Goal: Task Accomplishment & Management: Manage account settings

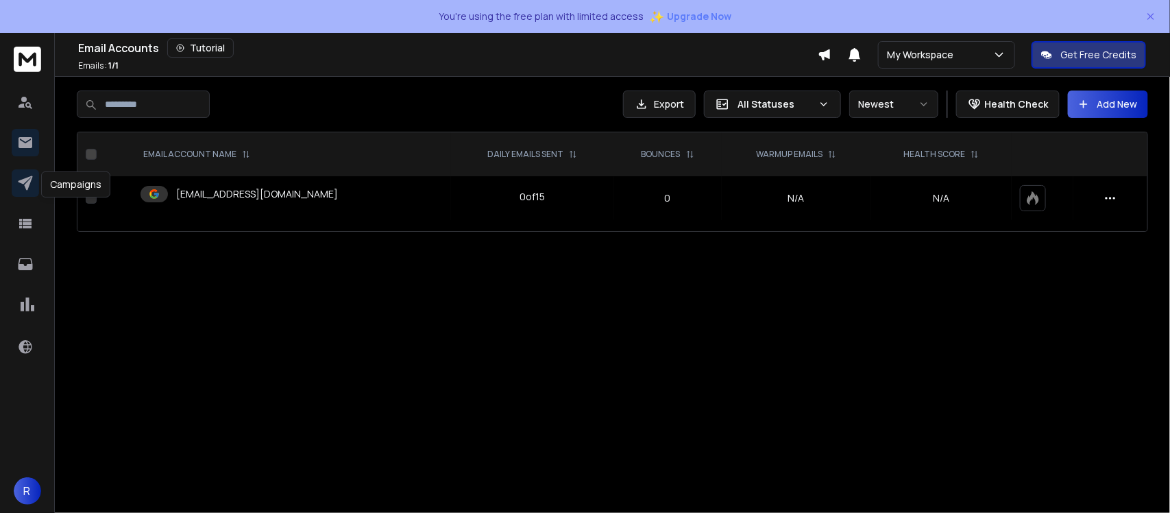
click at [23, 180] on icon at bounding box center [25, 183] width 14 height 14
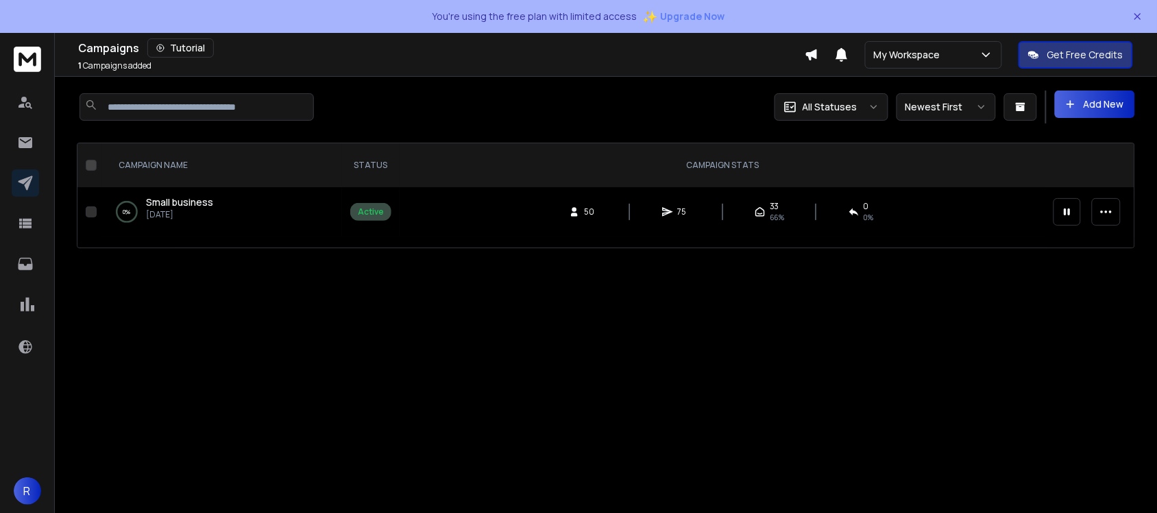
click at [1142, 17] on icon "Close notification" at bounding box center [1138, 16] width 11 height 11
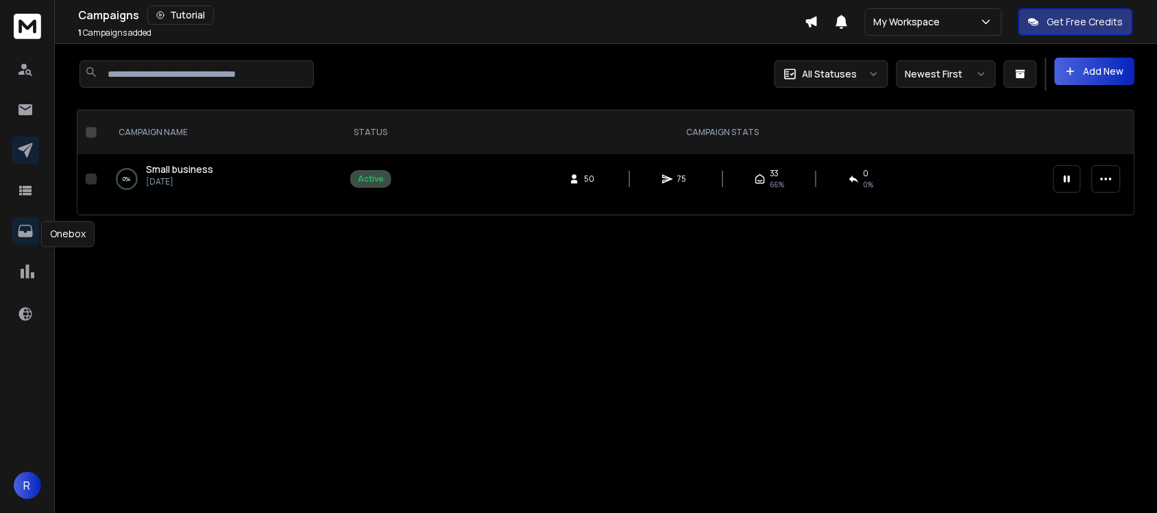
click at [24, 237] on icon at bounding box center [25, 231] width 14 height 12
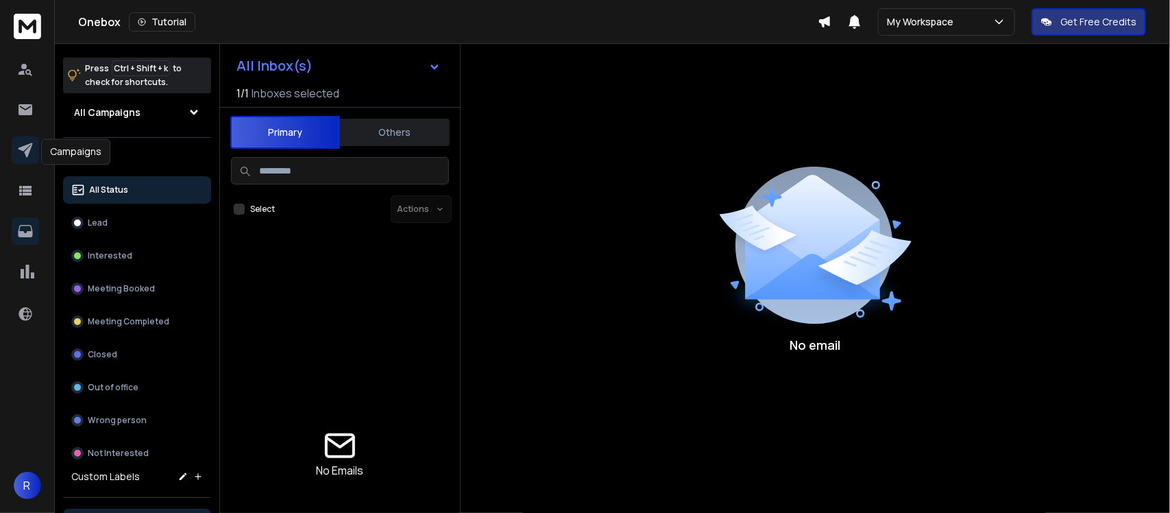
click at [19, 158] on icon at bounding box center [25, 150] width 16 height 16
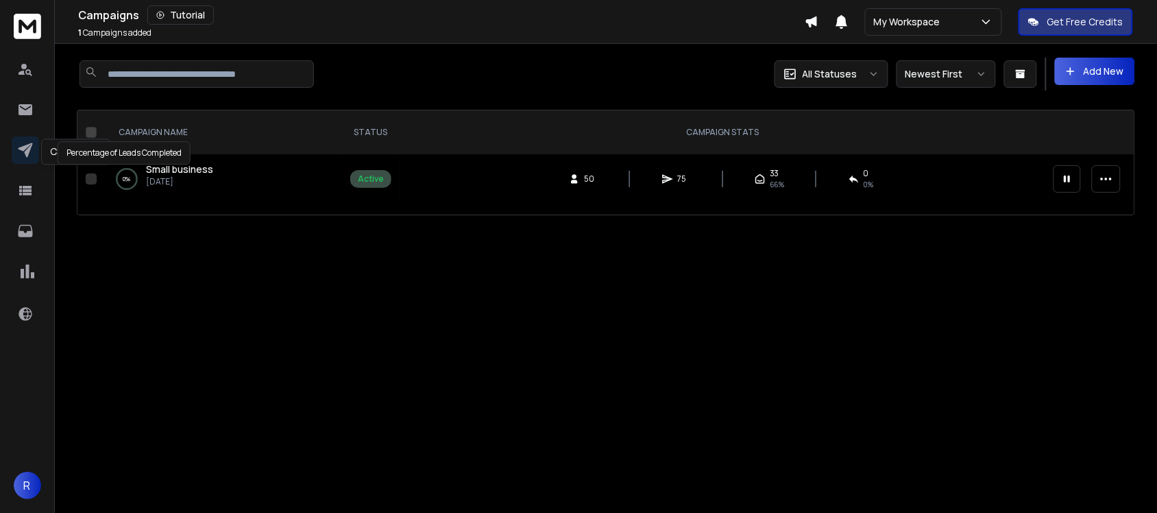
click at [124, 180] on p "0 %" at bounding box center [127, 179] width 8 height 14
click at [123, 180] on p "0 %" at bounding box center [127, 179] width 8 height 14
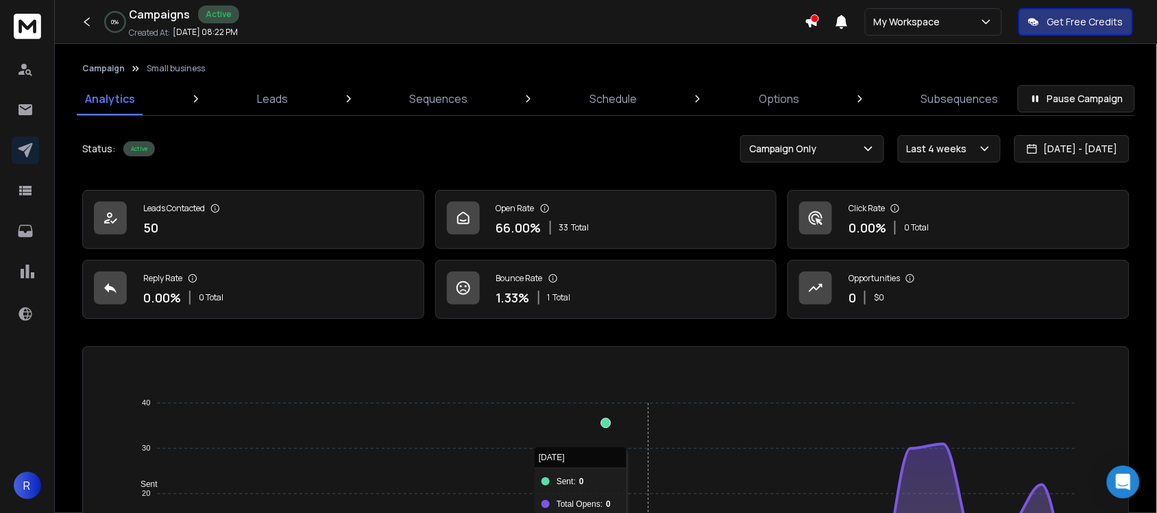
scroll to position [403, 0]
